Goal: Task Accomplishment & Management: Manage account settings

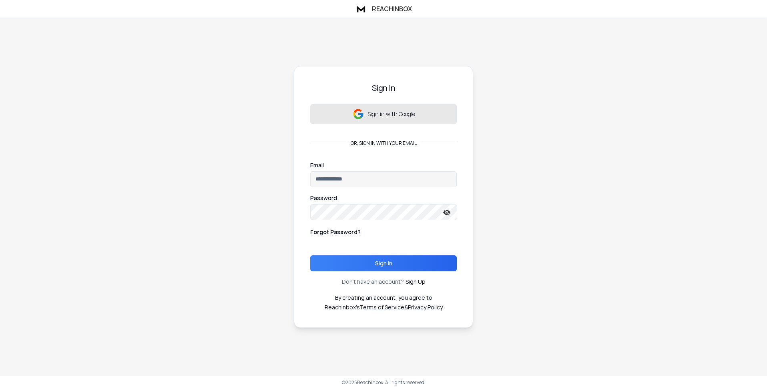
type input "**********"
click at [361, 114] on icon at bounding box center [360, 115] width 5 height 5
